Goal: Task Accomplishment & Management: Use online tool/utility

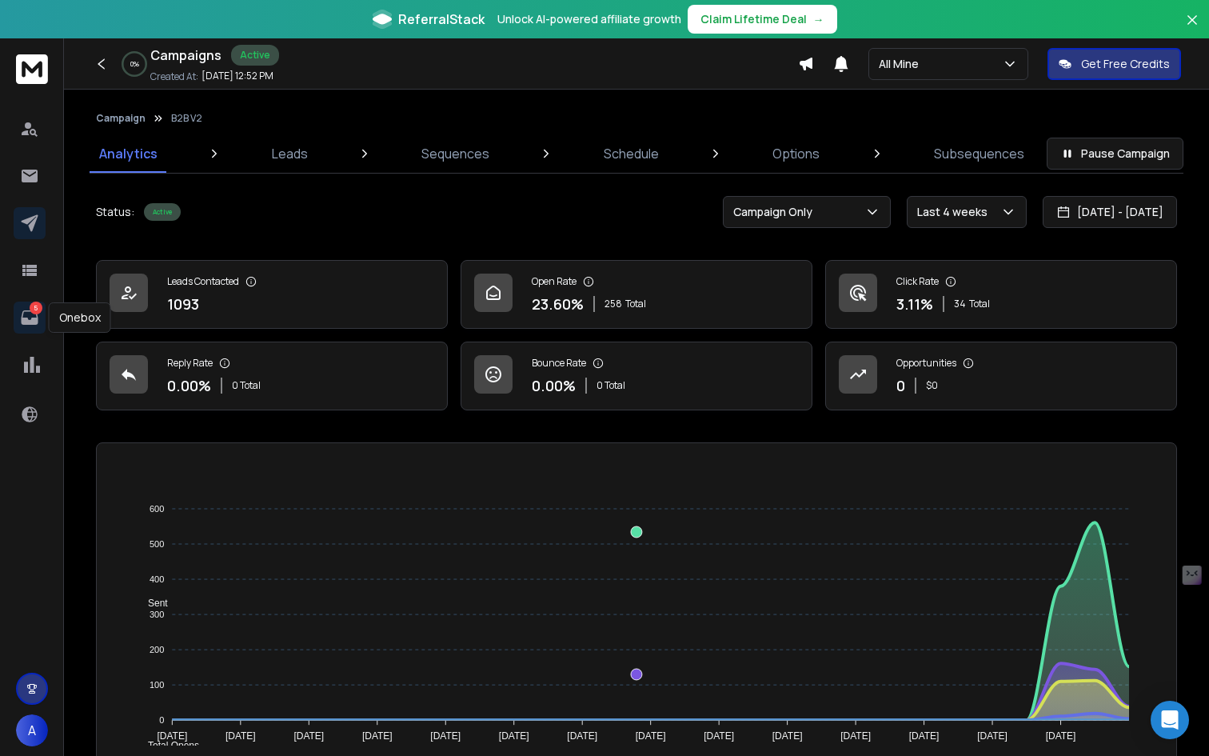
click at [28, 318] on icon at bounding box center [29, 317] width 19 height 19
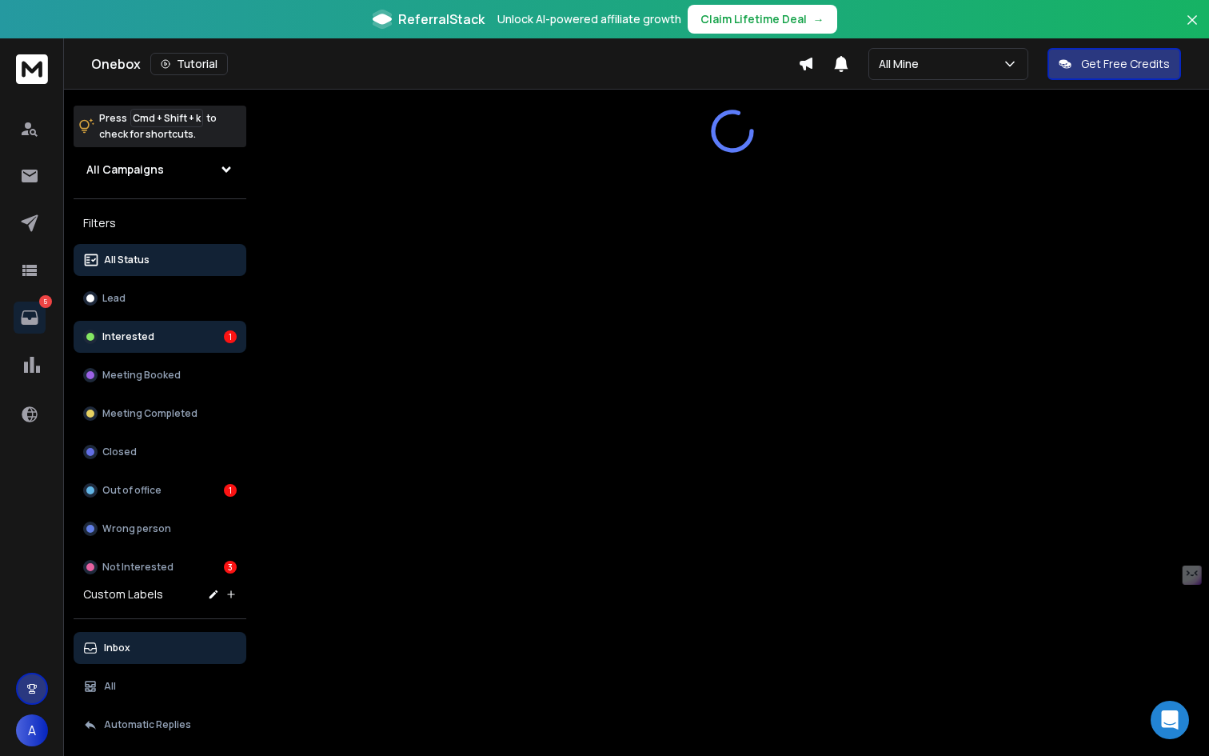
click at [93, 343] on span at bounding box center [90, 337] width 14 height 14
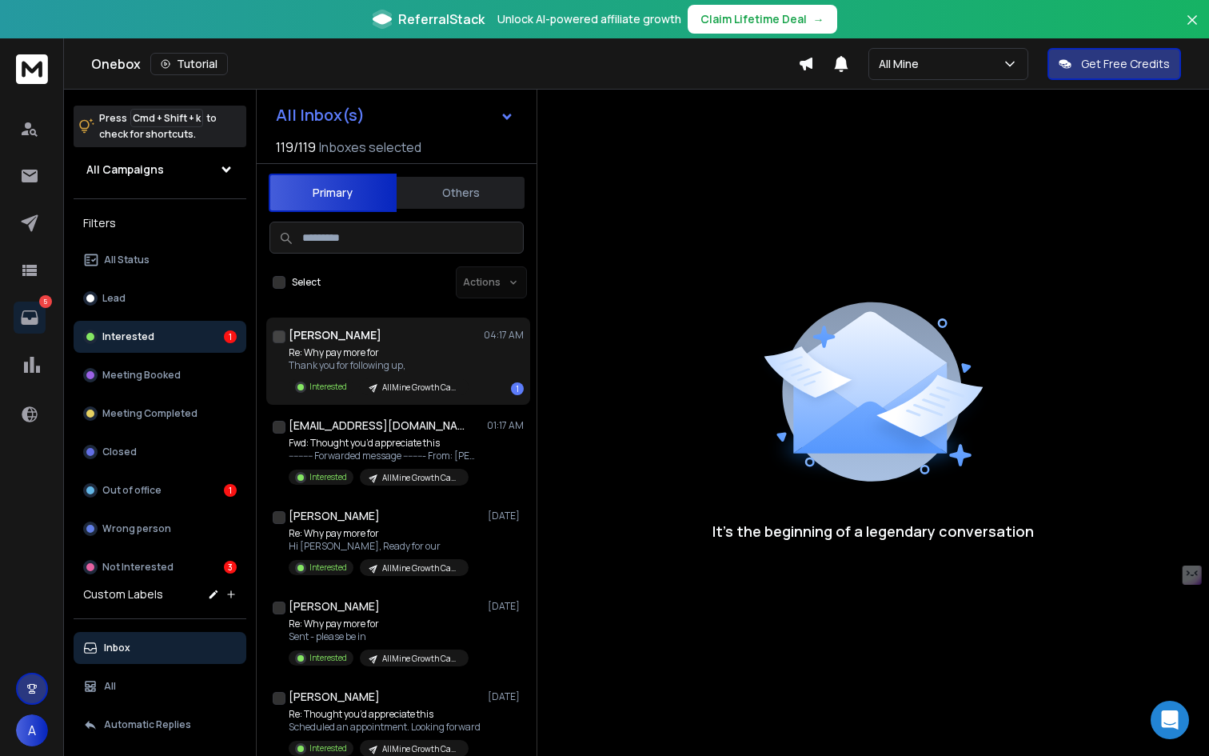
click at [346, 350] on p "Re: Why pay more for" at bounding box center [379, 352] width 180 height 13
